Goal: Task Accomplishment & Management: Manage account settings

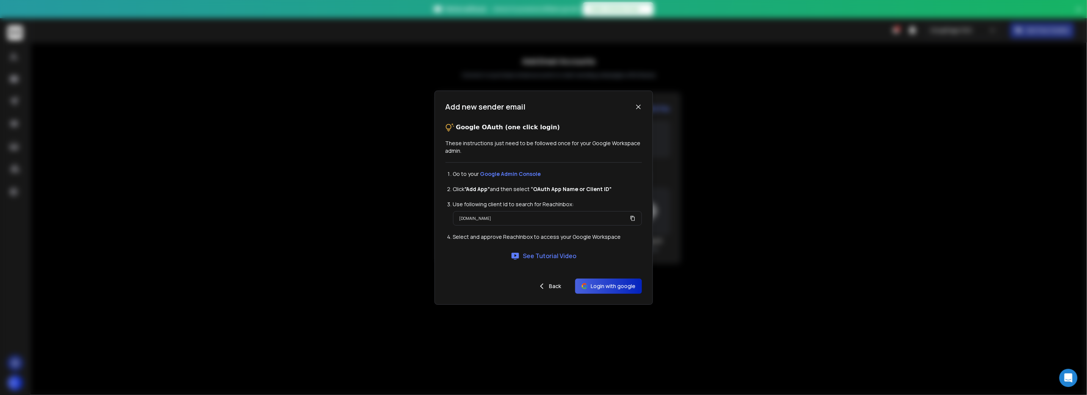
click at [639, 104] on icon at bounding box center [638, 107] width 7 height 7
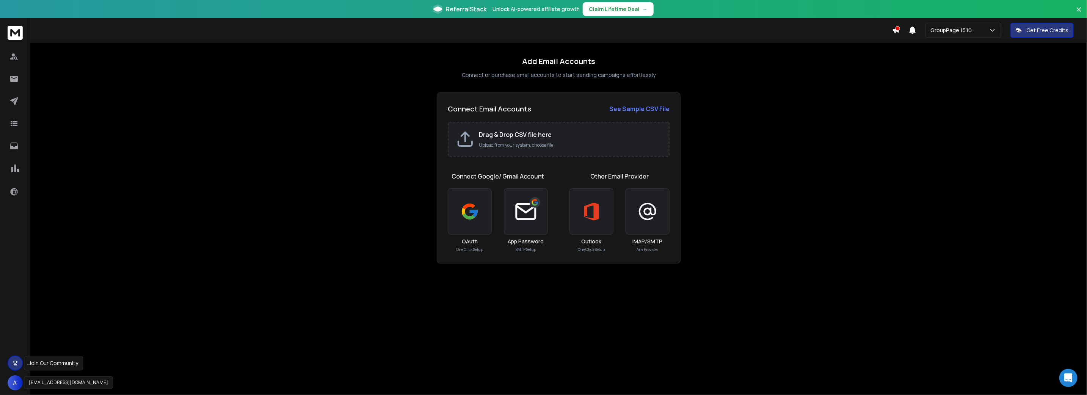
click at [11, 381] on span "A" at bounding box center [15, 382] width 15 height 15
click at [60, 372] on icon at bounding box center [63, 370] width 7 height 7
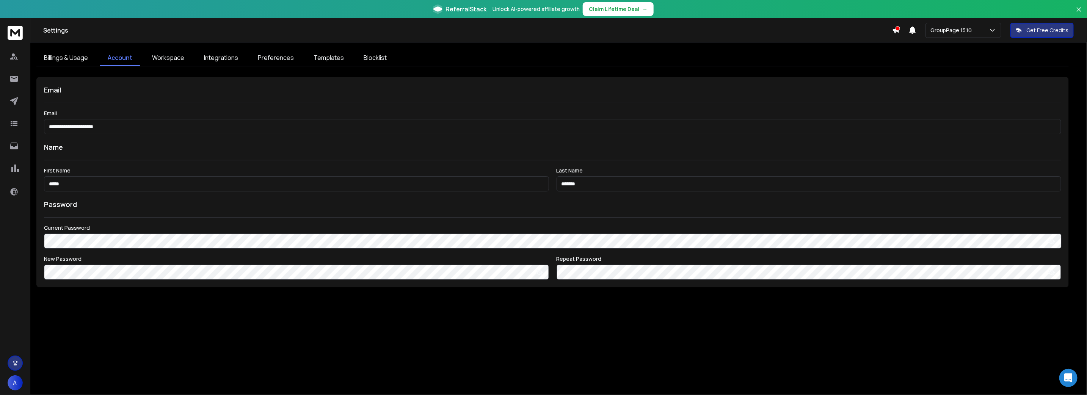
click at [71, 60] on link "Billings & Usage" at bounding box center [65, 58] width 59 height 16
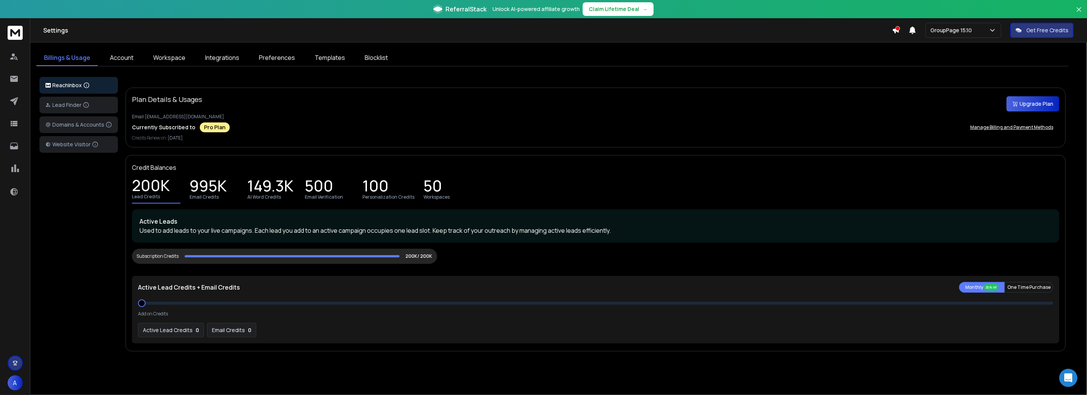
click at [119, 57] on link "Account" at bounding box center [121, 58] width 39 height 16
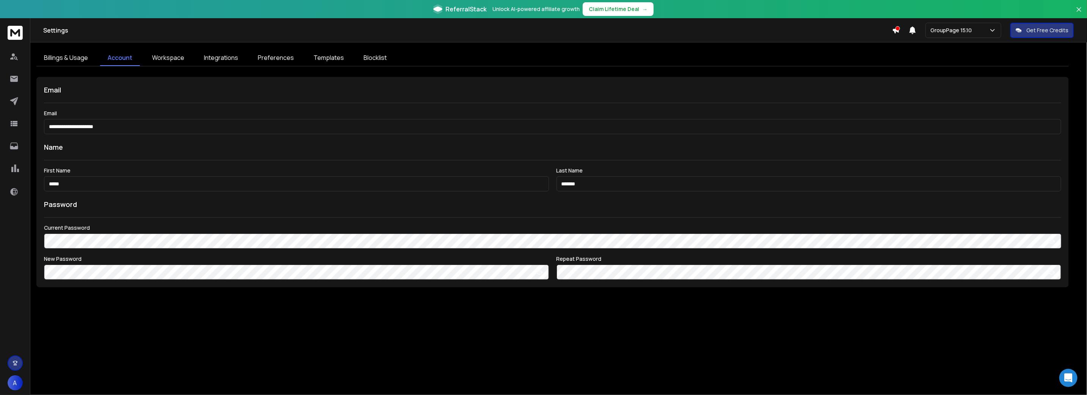
click at [128, 129] on input "**********" at bounding box center [552, 126] width 1017 height 15
click at [15, 79] on icon at bounding box center [14, 79] width 8 height 6
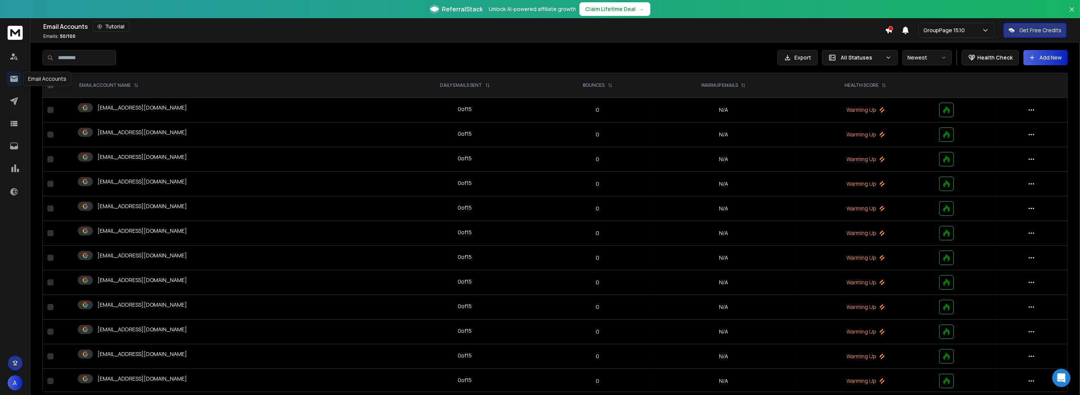
click at [646, 113] on p "0" at bounding box center [597, 110] width 97 height 8
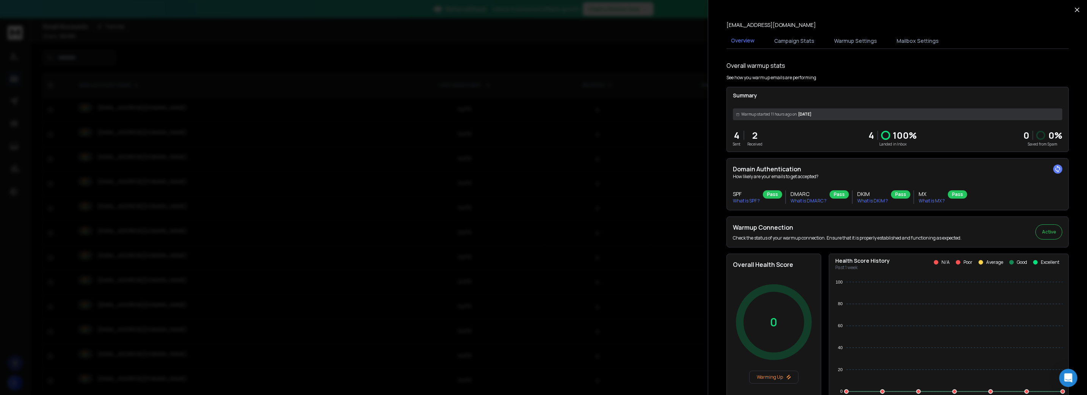
click at [1076, 9] on icon "button" at bounding box center [1077, 10] width 4 height 4
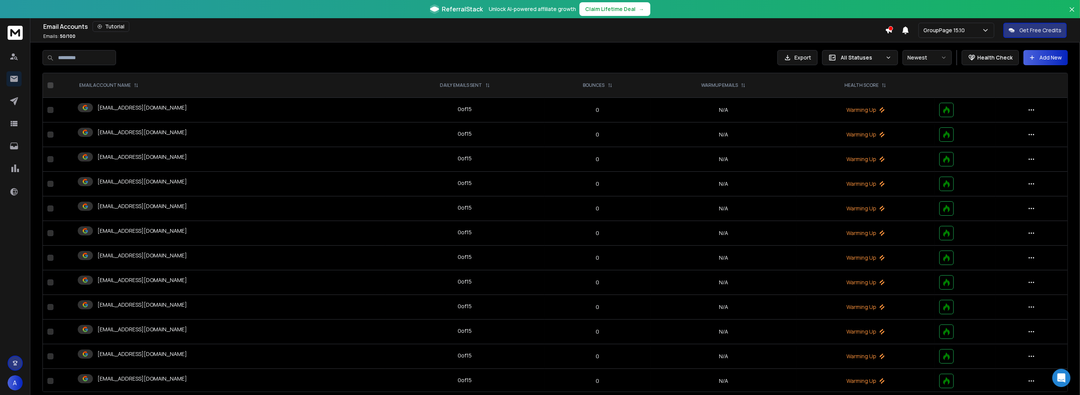
click at [637, 287] on td "0" at bounding box center [598, 282] width 106 height 25
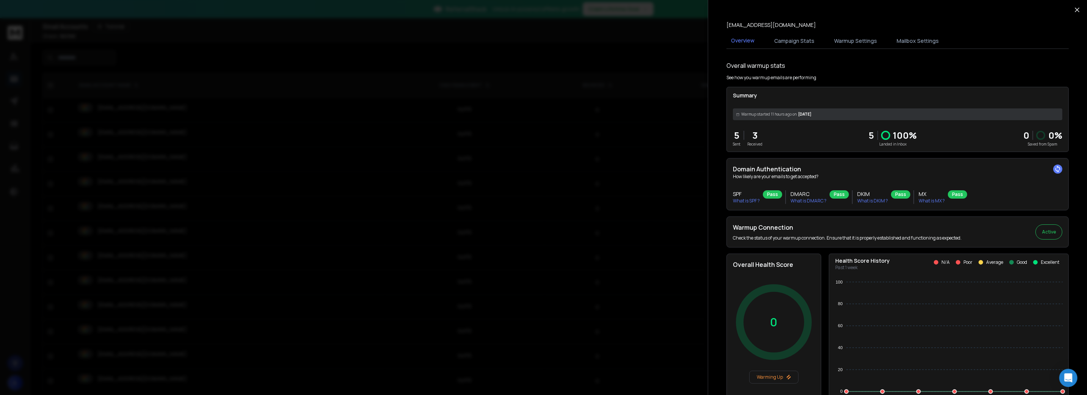
click at [1074, 8] on icon "button" at bounding box center [1078, 10] width 8 height 8
